Goal: Navigation & Orientation: Find specific page/section

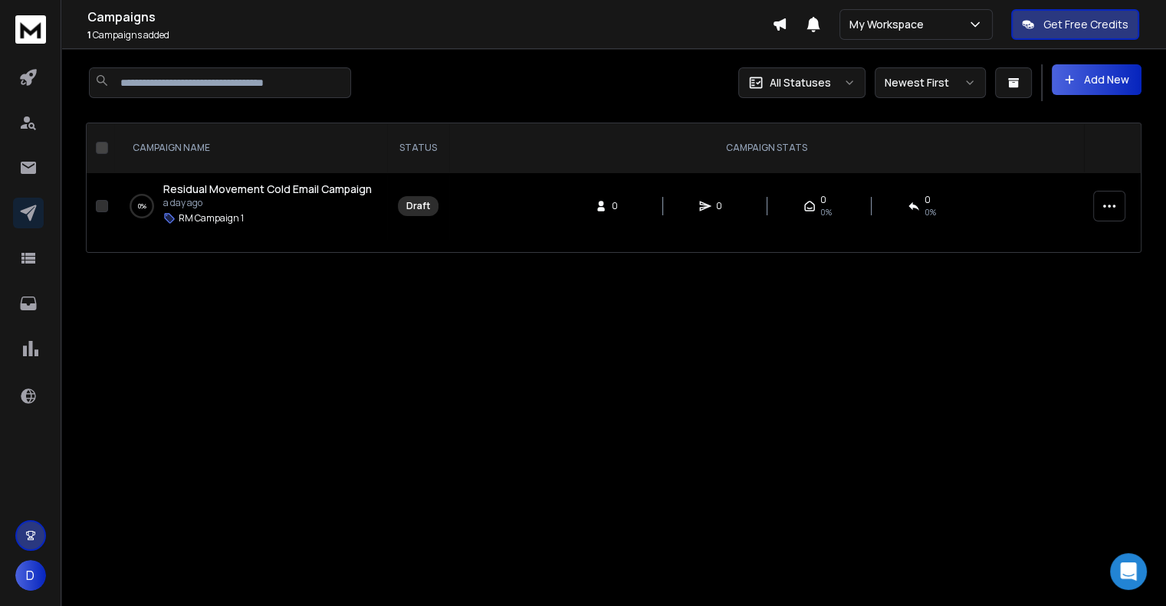
click at [649, 71] on div "Campaigns 1 Campaigns Added All Statuses Newest First Add New" at bounding box center [878, 82] width 528 height 37
click at [21, 300] on icon at bounding box center [28, 304] width 16 height 14
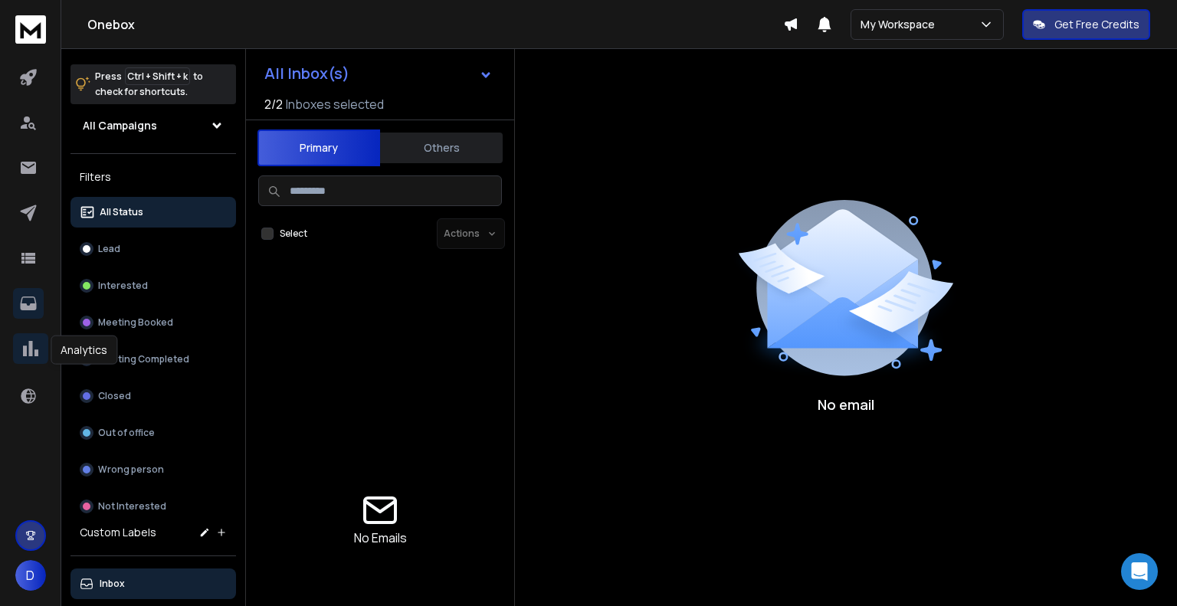
click at [26, 353] on icon at bounding box center [30, 348] width 15 height 15
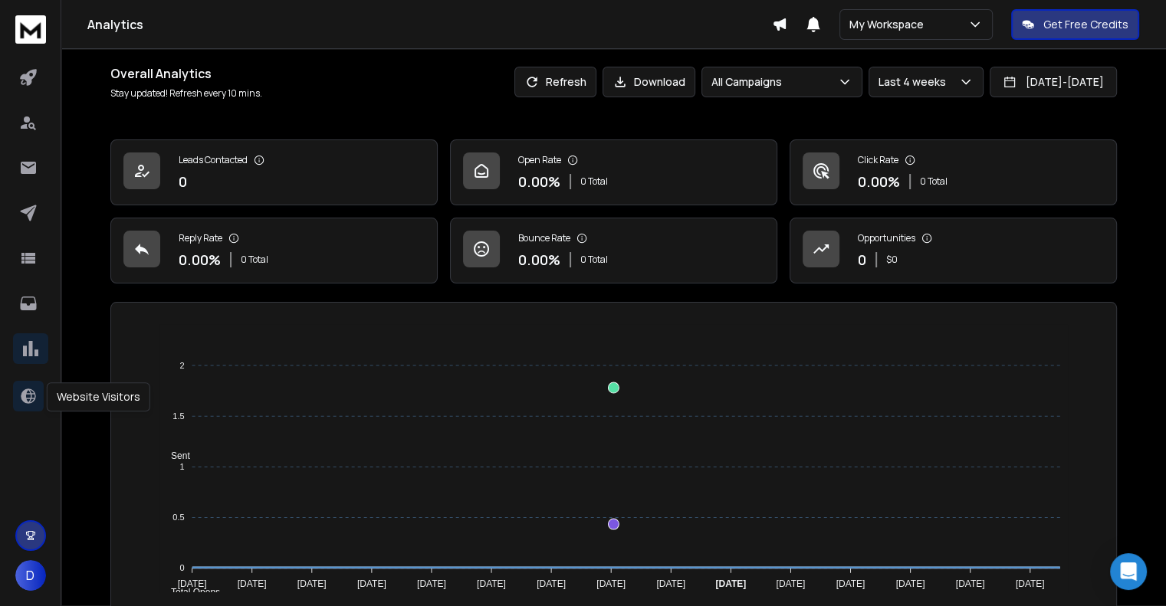
click at [26, 392] on icon at bounding box center [28, 396] width 15 height 15
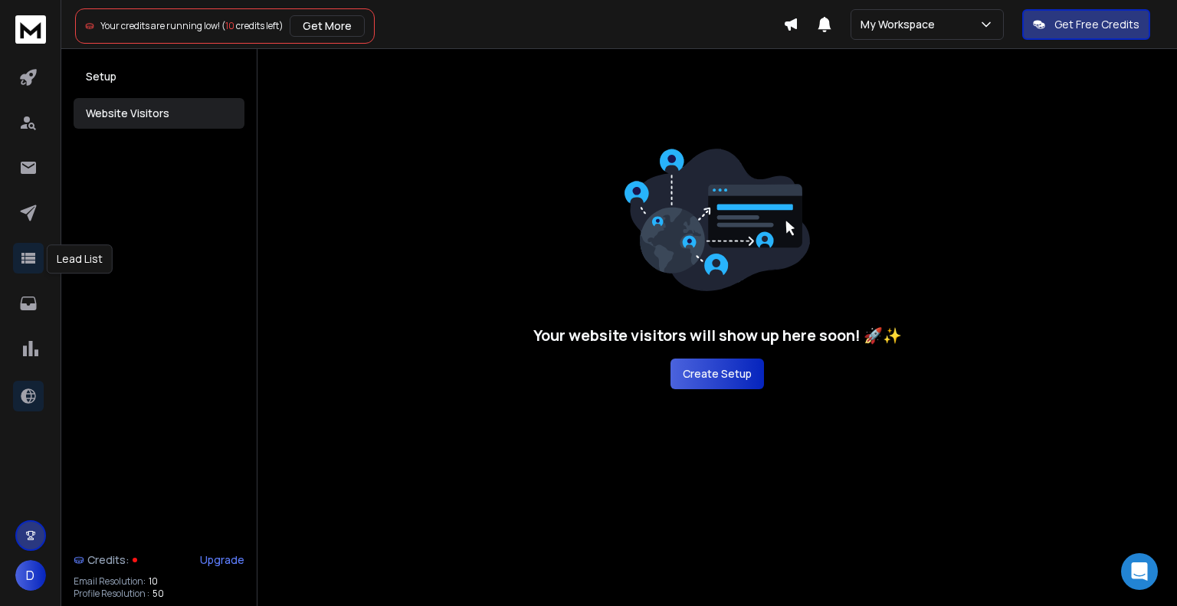
click at [30, 246] on link at bounding box center [28, 258] width 31 height 31
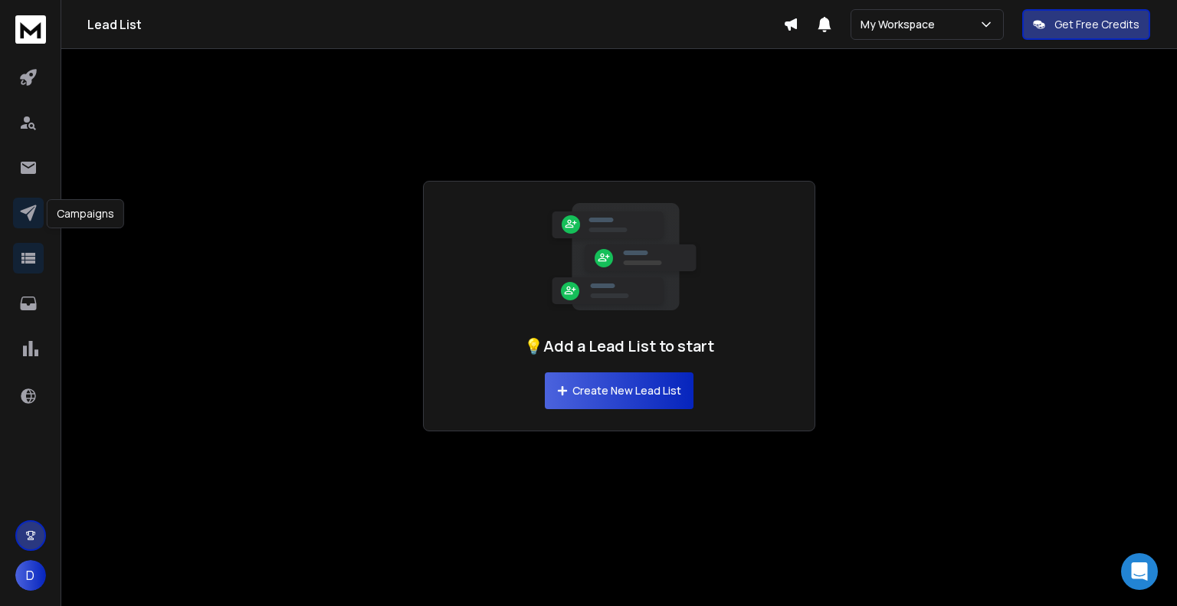
click at [31, 205] on icon at bounding box center [28, 213] width 18 height 18
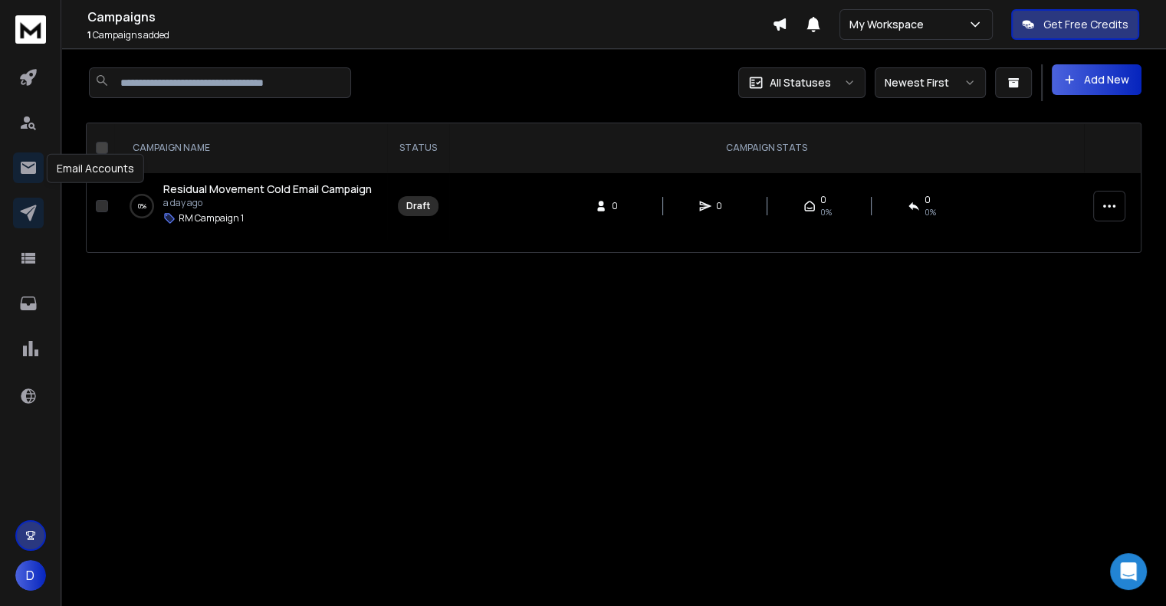
click at [21, 165] on icon at bounding box center [28, 168] width 18 height 18
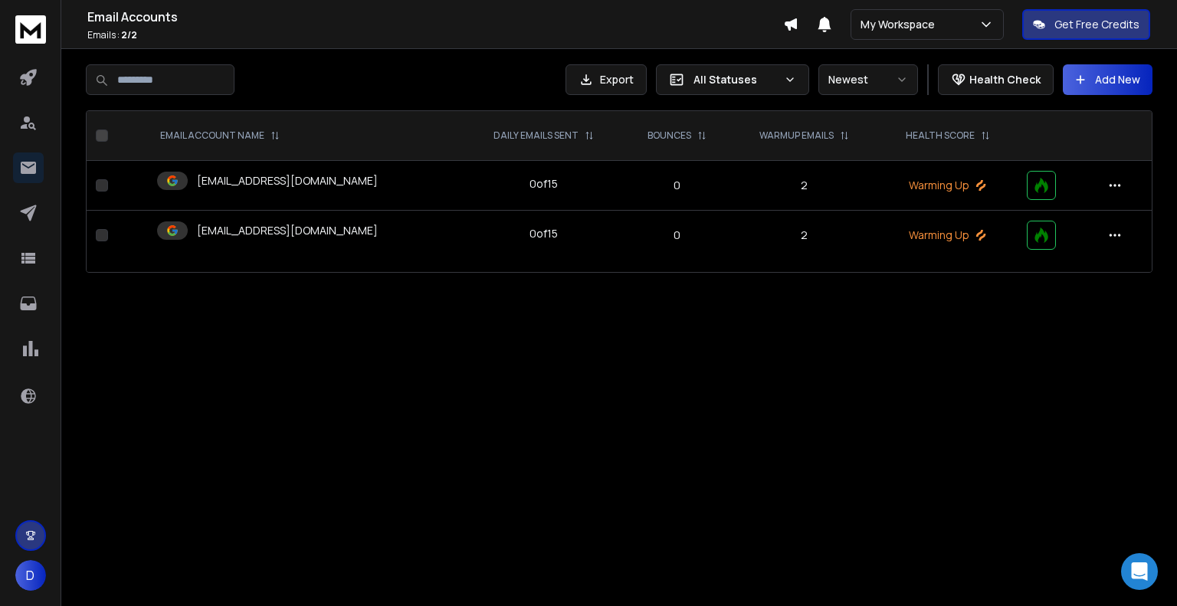
click at [1041, 185] on icon at bounding box center [1041, 185] width 15 height 15
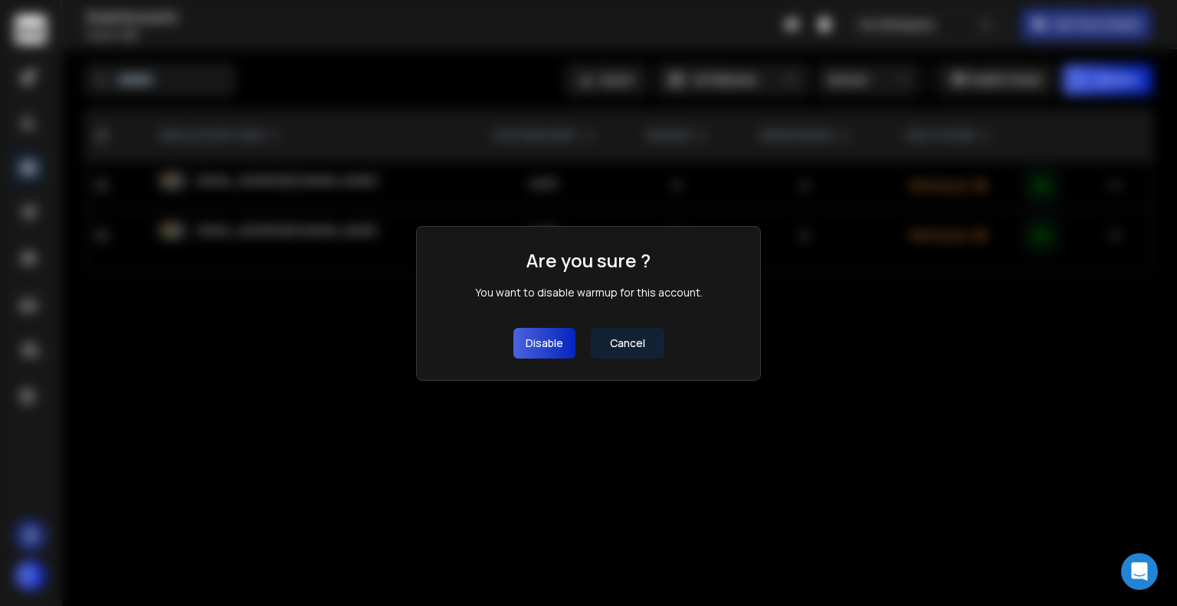
click at [627, 341] on button "Cancel" at bounding box center [628, 343] width 74 height 31
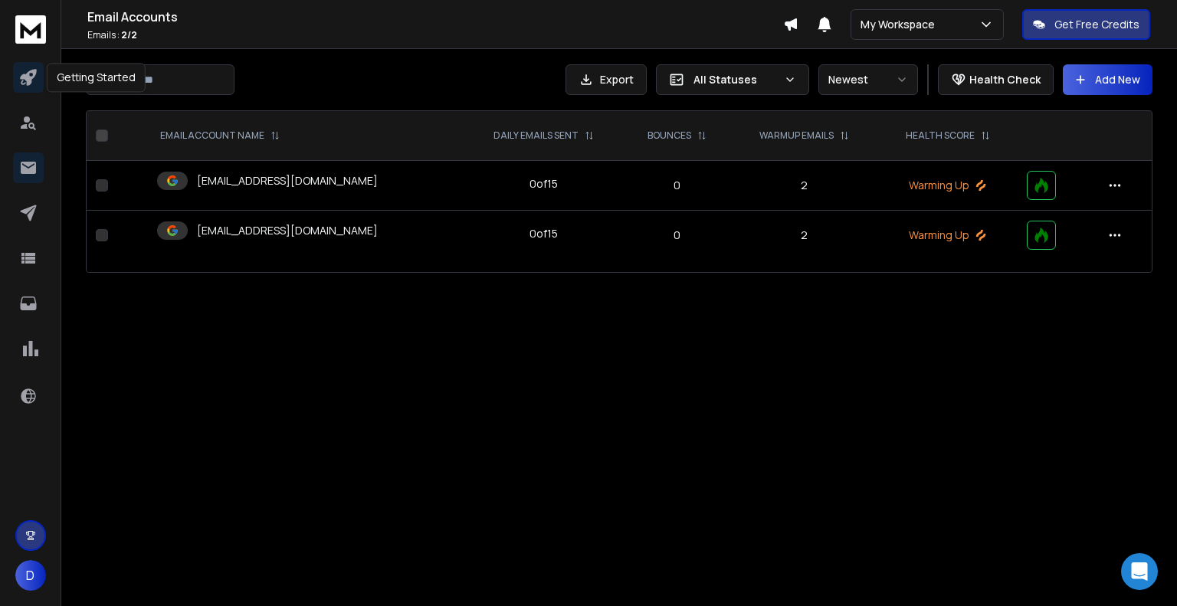
click at [17, 85] on link at bounding box center [28, 77] width 31 height 31
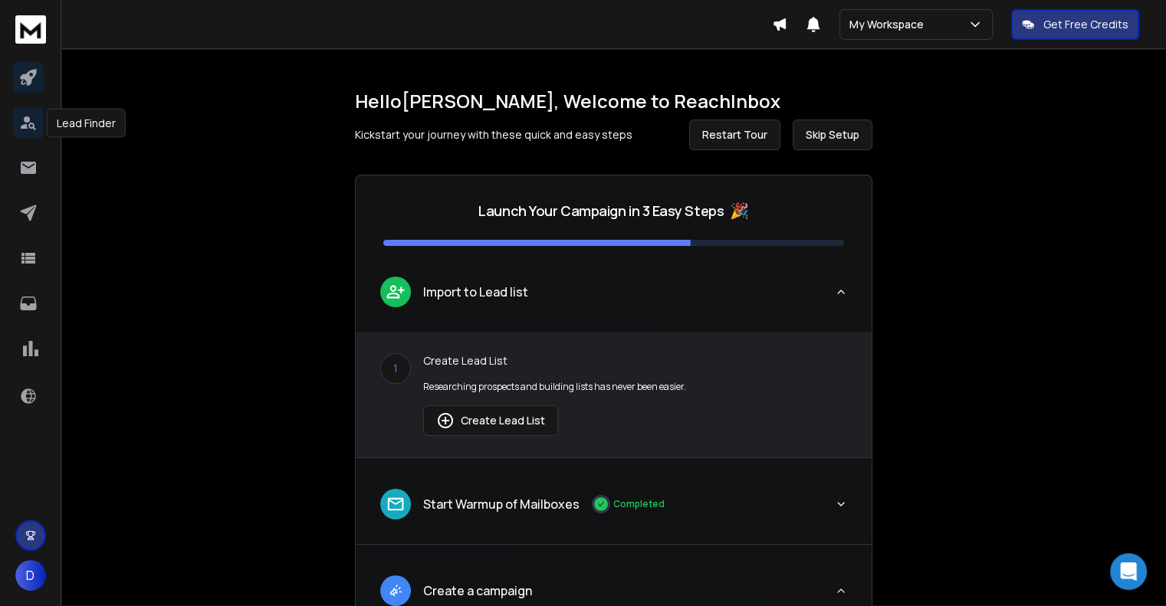
click at [35, 115] on icon at bounding box center [28, 122] width 18 height 18
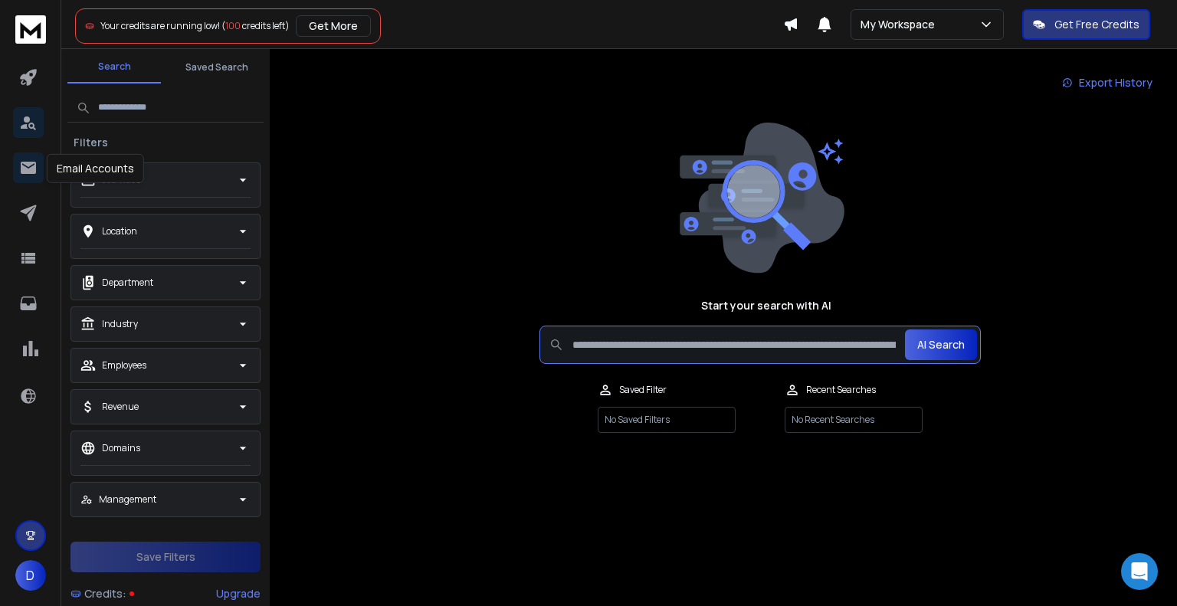
click at [37, 158] on link at bounding box center [28, 168] width 31 height 31
